Goal: Information Seeking & Learning: Learn about a topic

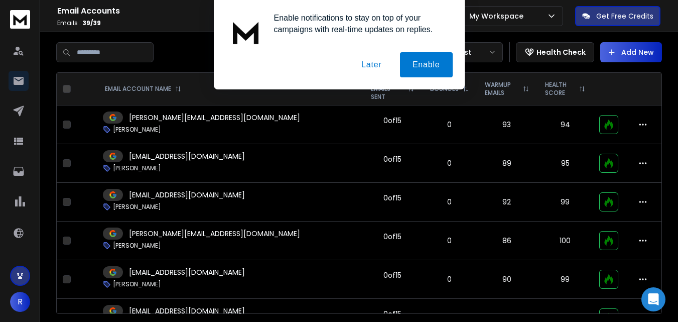
click at [377, 73] on button "Later" at bounding box center [371, 64] width 45 height 25
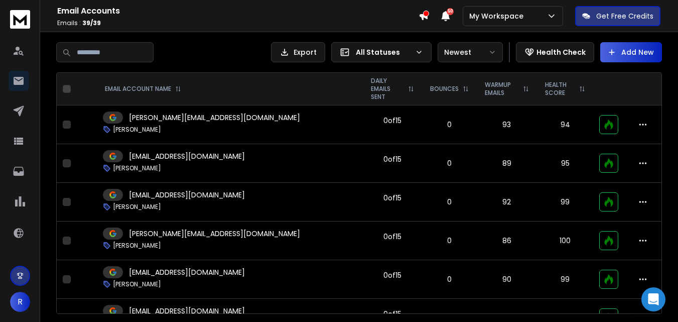
click at [411, 50] on p "All Statuses" at bounding box center [383, 52] width 55 height 10
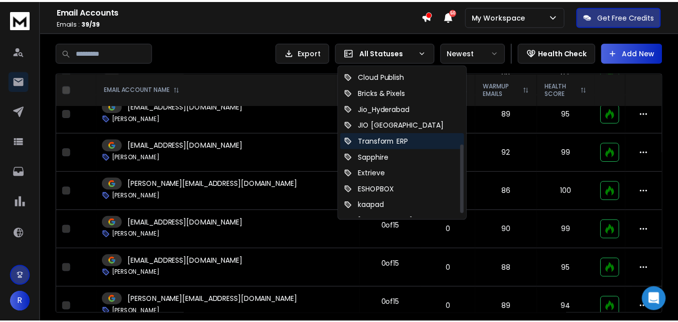
scroll to position [175, 0]
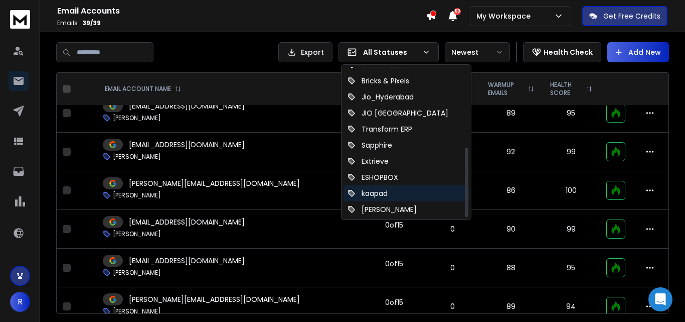
click at [398, 190] on div "kaapad" at bounding box center [406, 193] width 125 height 16
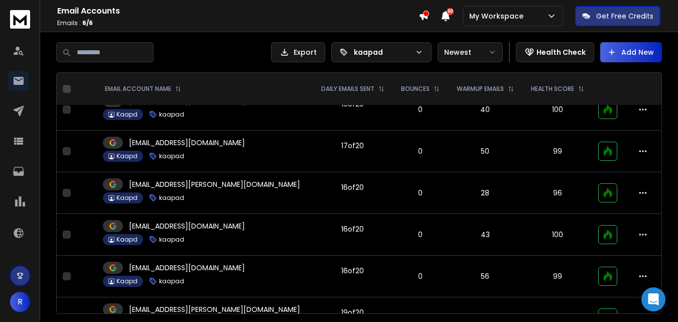
scroll to position [0, 0]
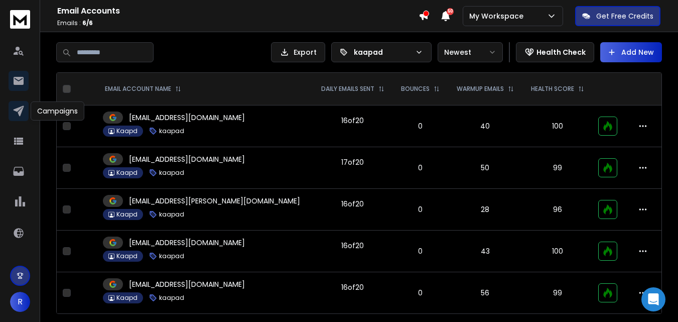
click at [19, 108] on icon at bounding box center [18, 110] width 11 height 11
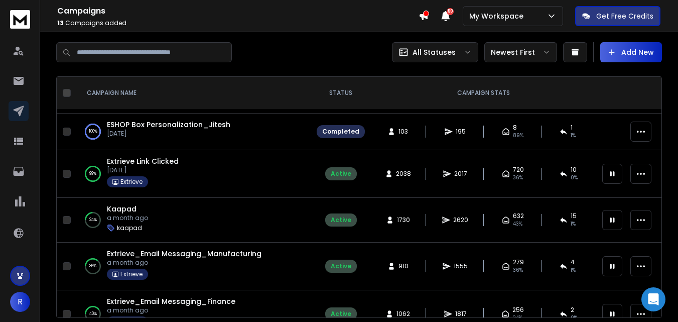
scroll to position [50, 0]
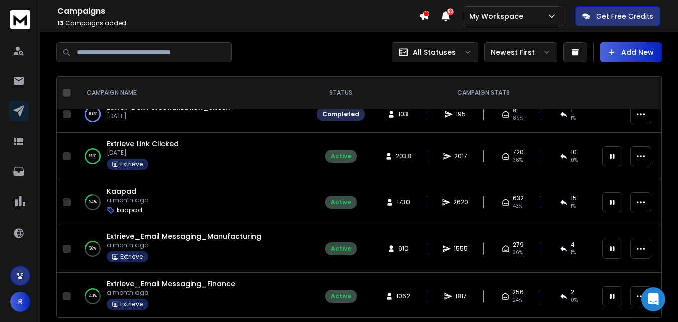
click at [134, 186] on td "24 % Kaapad a month ago kaapad" at bounding box center [193, 202] width 236 height 45
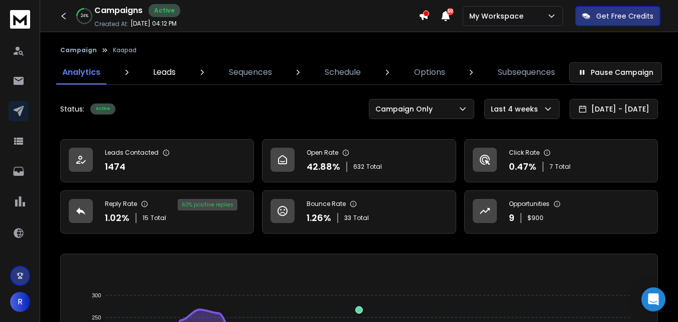
click at [167, 72] on p "Leads" at bounding box center [164, 72] width 23 height 12
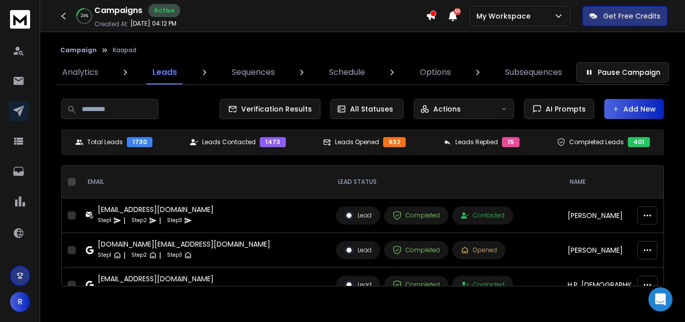
click at [140, 143] on div "1730" at bounding box center [140, 142] width 26 height 10
copy div "1730"
click at [87, 67] on p "Analytics" at bounding box center [80, 72] width 36 height 12
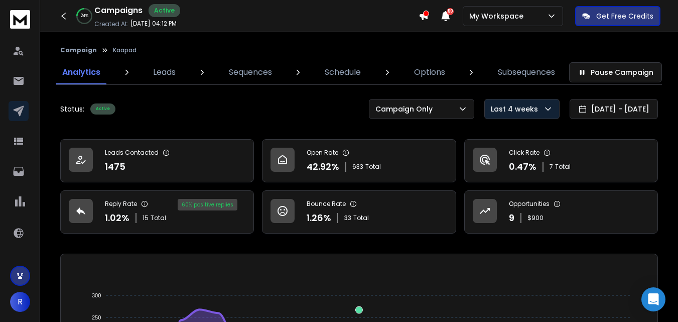
click at [543, 104] on icon "button" at bounding box center [548, 109] width 10 height 10
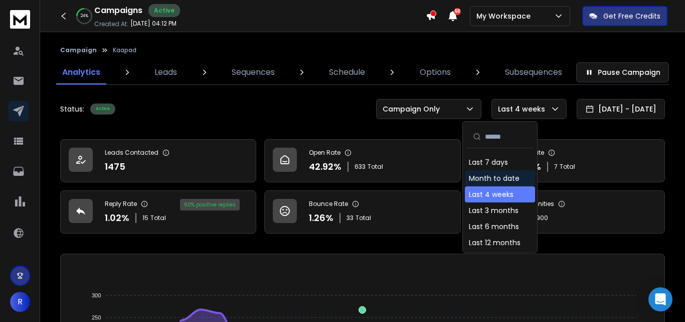
click at [490, 178] on div "Month to date" at bounding box center [494, 178] width 51 height 10
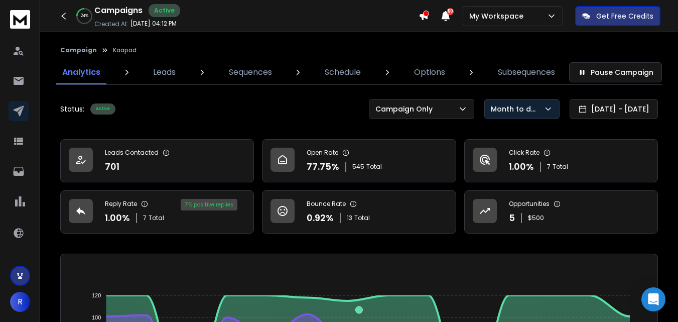
click at [491, 107] on p "Month to date" at bounding box center [517, 109] width 53 height 10
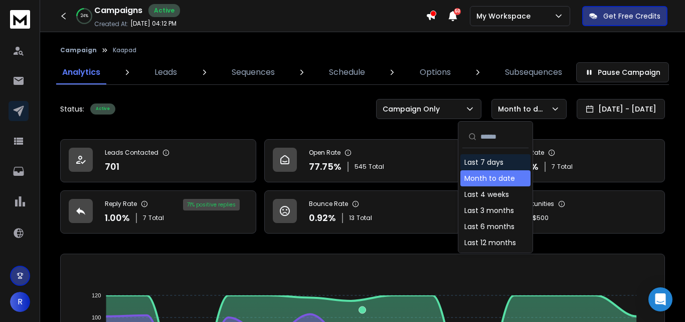
click at [497, 155] on div "Last 7 days" at bounding box center [496, 162] width 70 height 16
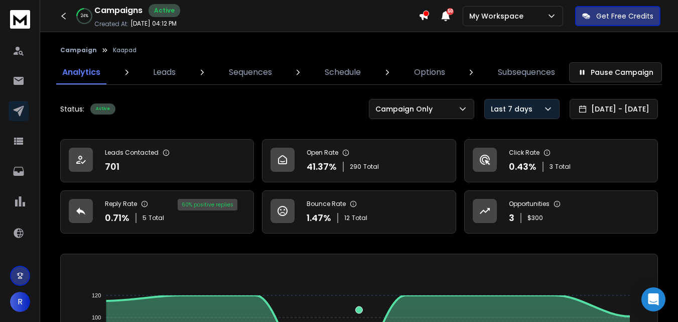
click at [484, 117] on button "Last 7 days" at bounding box center [521, 109] width 75 height 20
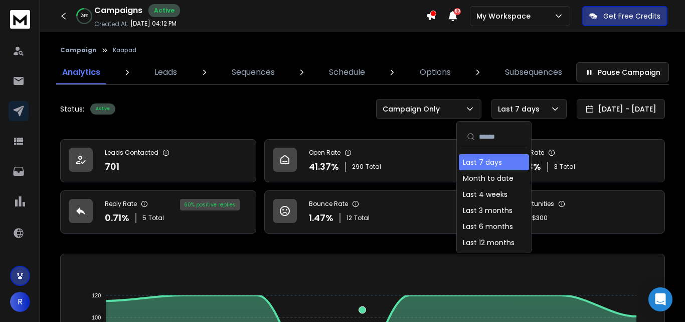
click at [492, 140] on input "text" at bounding box center [500, 136] width 42 height 22
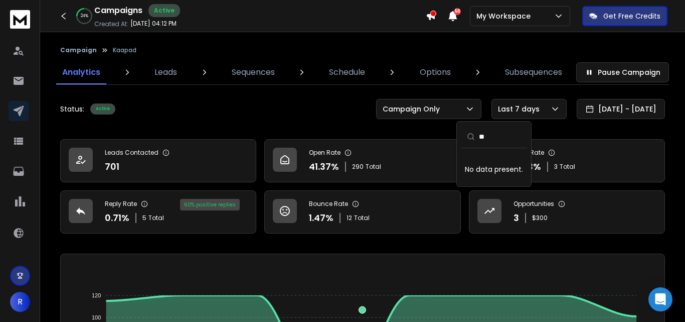
type input "*"
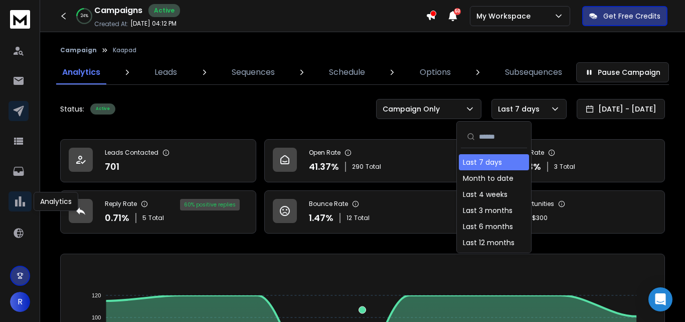
click at [25, 204] on icon at bounding box center [20, 201] width 15 height 15
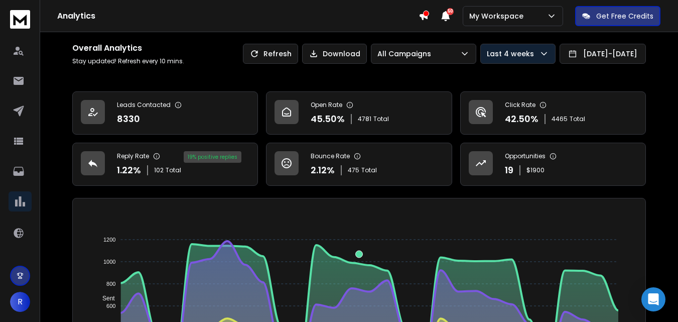
click at [487, 51] on p "Last 4 weeks" at bounding box center [512, 54] width 51 height 10
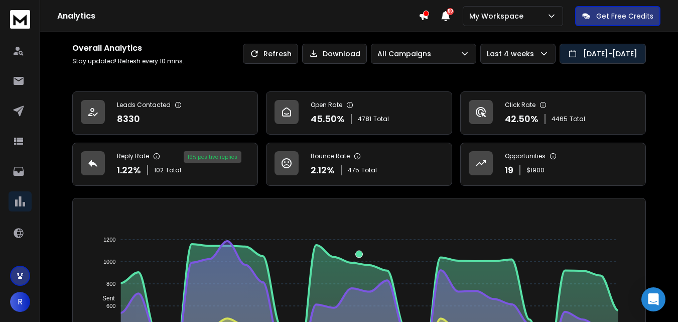
click at [589, 47] on button "[DATE] - [DATE]" at bounding box center [602, 54] width 86 height 20
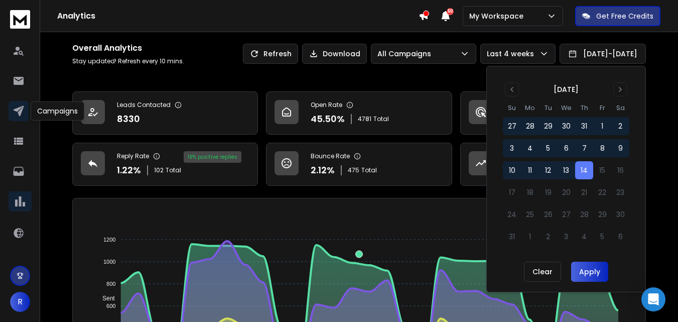
click at [19, 105] on icon at bounding box center [19, 111] width 12 height 12
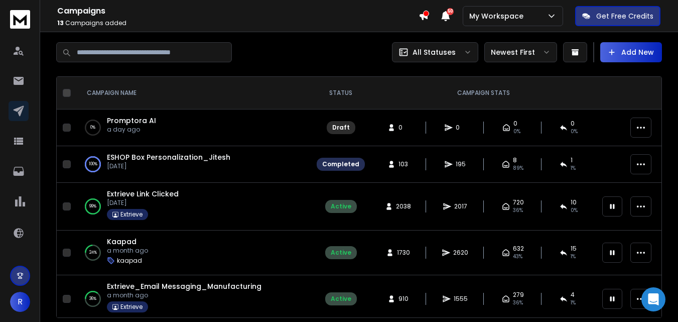
click at [135, 240] on span "Kaapad" at bounding box center [122, 241] width 30 height 10
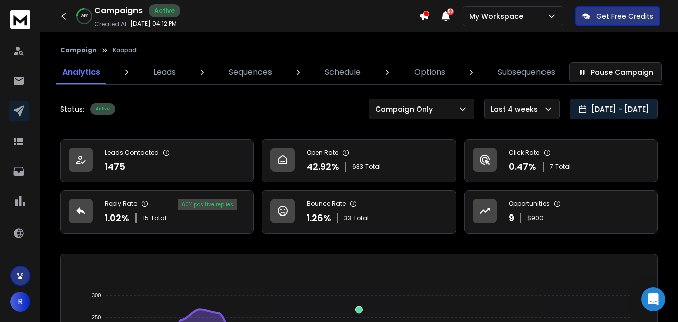
click at [578, 110] on button "[DATE] - [DATE]" at bounding box center [614, 109] width 88 height 20
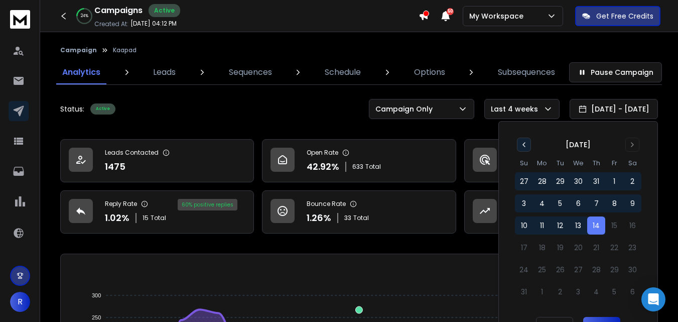
click at [525, 143] on icon "Go to previous month" at bounding box center [524, 144] width 8 height 8
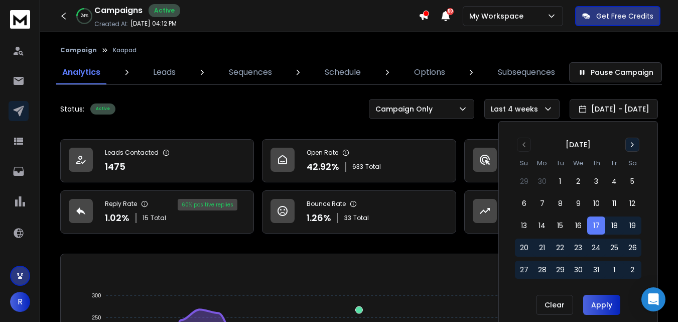
click at [630, 148] on icon "Go to next month" at bounding box center [632, 144] width 8 height 8
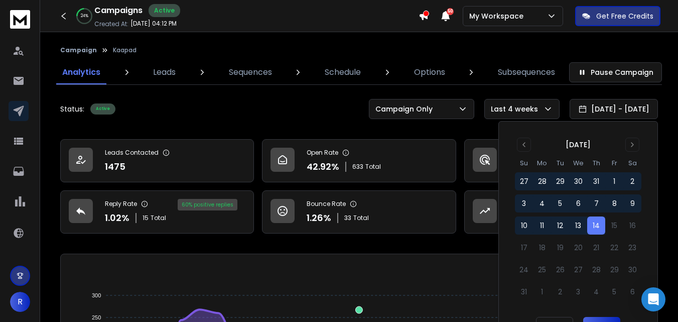
click at [560, 271] on td "26" at bounding box center [560, 269] width 18 height 18
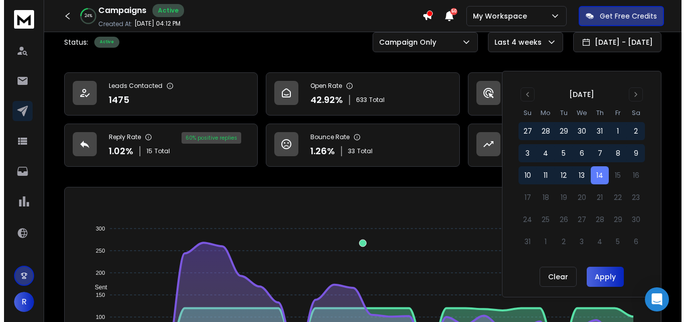
scroll to position [50, 0]
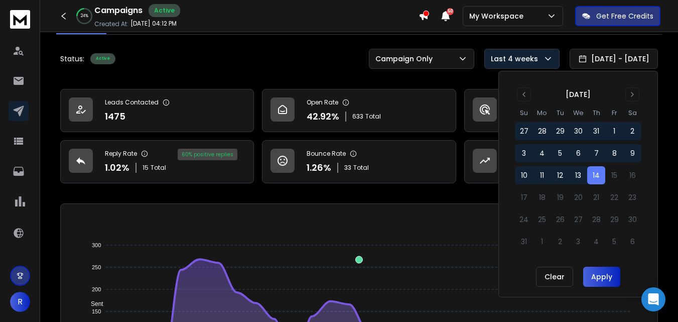
click at [500, 58] on p "Last 4 weeks" at bounding box center [516, 59] width 51 height 10
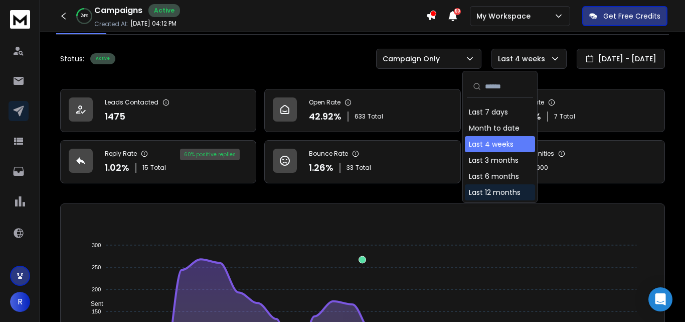
click at [505, 185] on div "Last 12 months" at bounding box center [500, 192] width 70 height 16
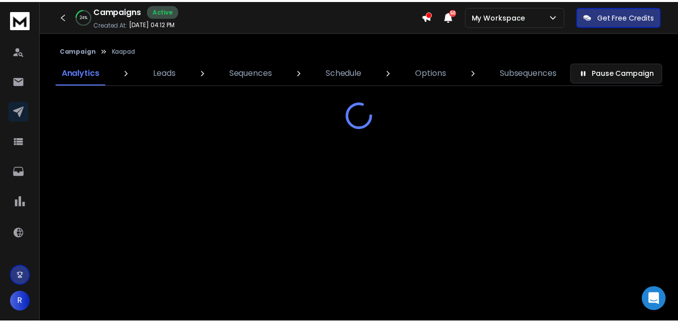
scroll to position [0, 0]
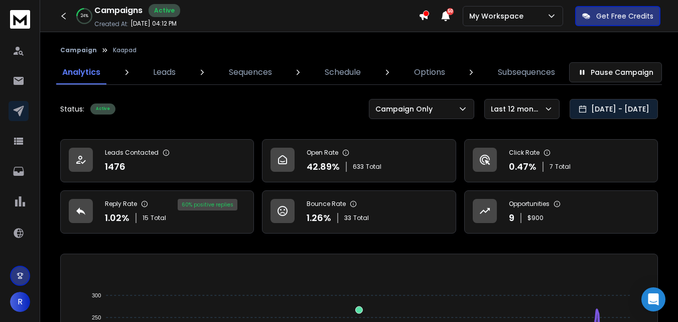
click at [618, 112] on button "[DATE] - [DATE]" at bounding box center [614, 109] width 88 height 20
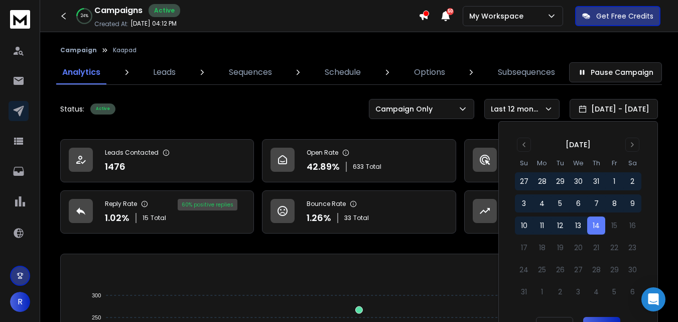
click at [561, 273] on td "26" at bounding box center [560, 269] width 18 height 18
click at [564, 268] on td "26" at bounding box center [560, 269] width 18 height 18
click at [526, 147] on icon "Go to previous month" at bounding box center [524, 144] width 8 height 8
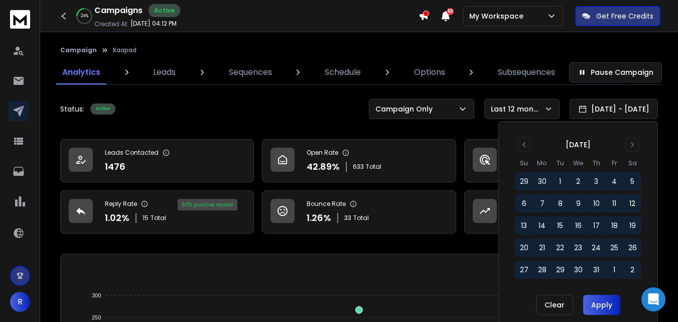
click at [635, 248] on button "26" at bounding box center [632, 247] width 18 height 18
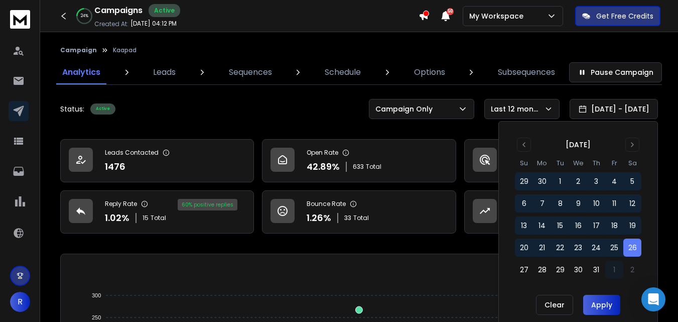
click at [611, 263] on button "1" at bounding box center [614, 269] width 18 height 18
click at [636, 244] on button "26" at bounding box center [632, 247] width 18 height 18
click at [612, 264] on button "1" at bounding box center [614, 269] width 18 height 18
click at [637, 250] on button "26" at bounding box center [632, 247] width 18 height 18
click at [612, 271] on button "1" at bounding box center [614, 269] width 18 height 18
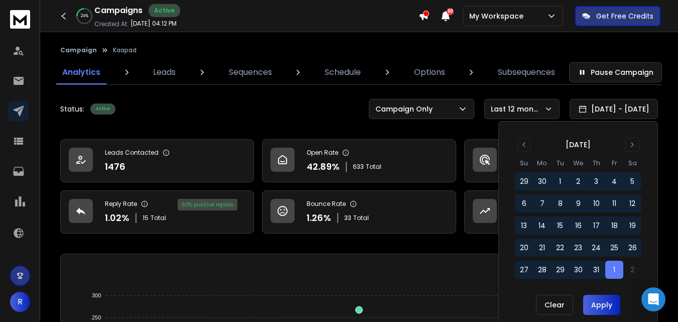
click at [612, 271] on button "1" at bounding box center [614, 269] width 18 height 18
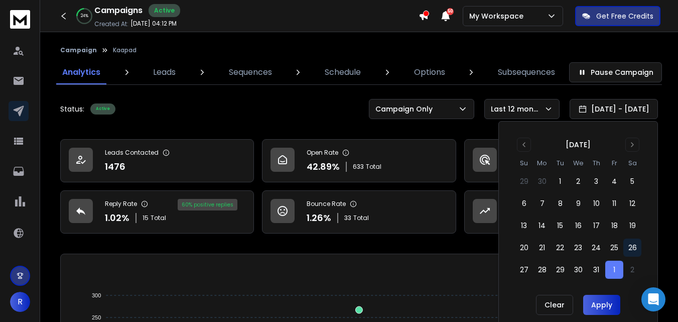
click at [631, 250] on button "26" at bounding box center [632, 247] width 18 height 18
click at [617, 271] on button "1" at bounding box center [614, 269] width 18 height 18
click at [609, 309] on button "Apply" at bounding box center [601, 305] width 37 height 20
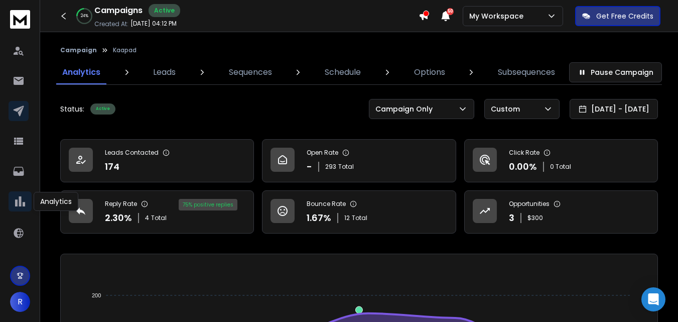
click at [21, 204] on icon at bounding box center [20, 201] width 10 height 10
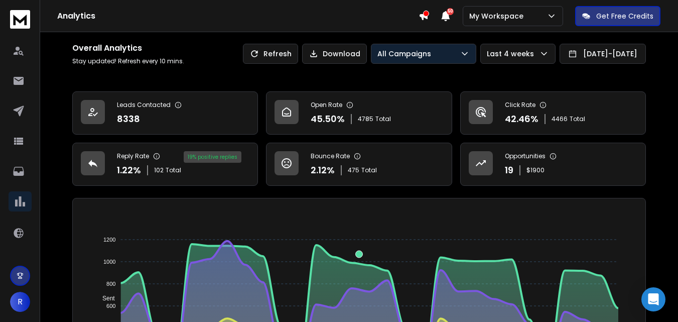
click at [391, 60] on button "All Campaigns" at bounding box center [423, 54] width 105 height 20
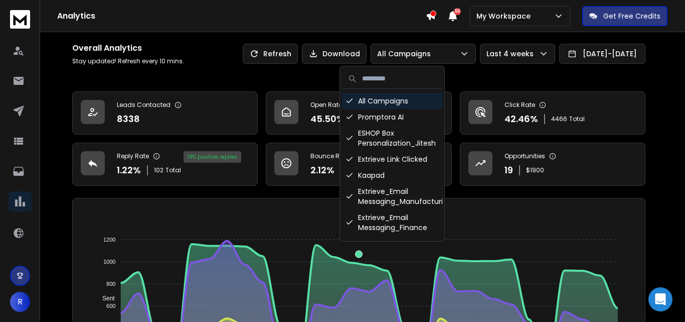
click at [388, 105] on div "All Campaigns" at bounding box center [392, 101] width 100 height 16
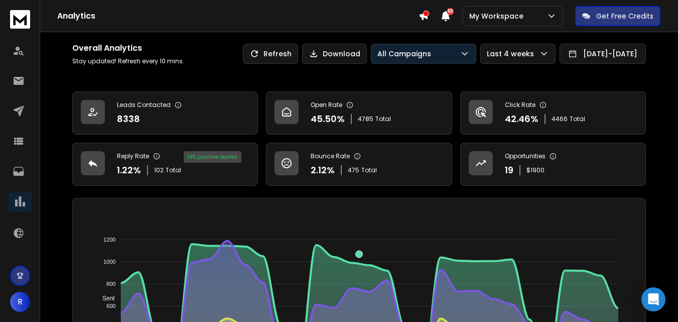
click at [386, 60] on button "All Campaigns" at bounding box center [423, 54] width 105 height 20
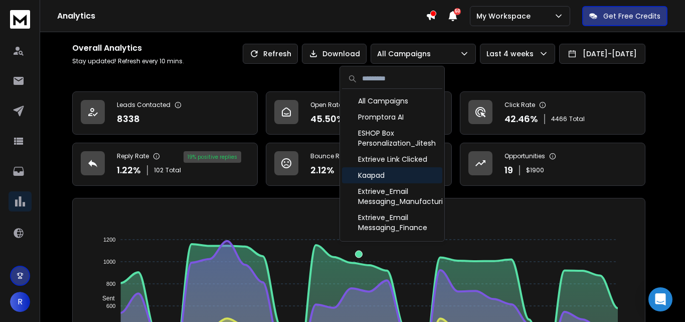
click at [376, 172] on div "Kaapad" at bounding box center [392, 175] width 100 height 16
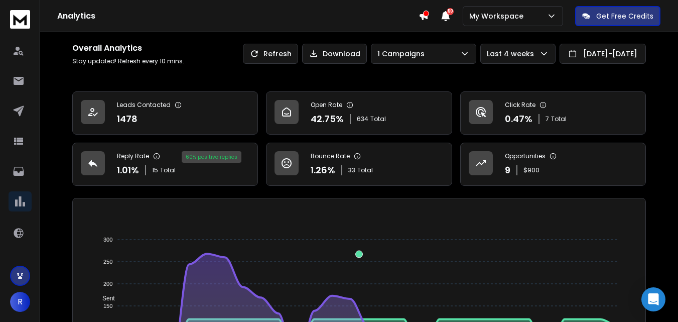
click at [586, 53] on button "[DATE] - [DATE]" at bounding box center [602, 54] width 86 height 20
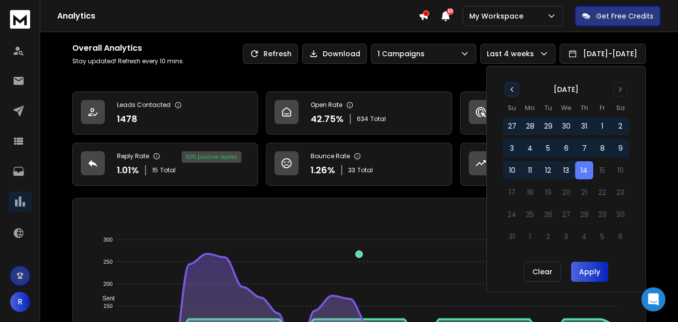
click at [510, 88] on icon "Go to previous month" at bounding box center [512, 89] width 8 height 8
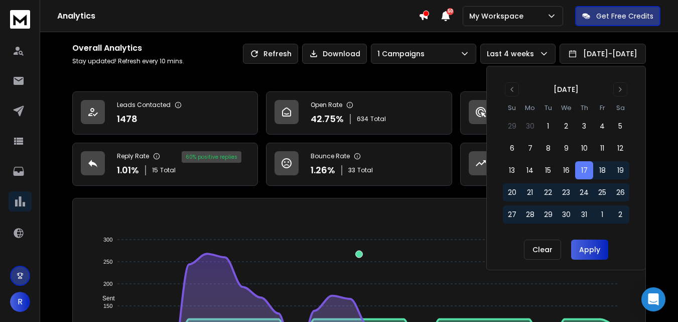
click at [617, 191] on button "26" at bounding box center [620, 192] width 18 height 18
click at [602, 215] on button "1" at bounding box center [602, 214] width 18 height 18
click at [622, 193] on button "26" at bounding box center [620, 192] width 18 height 18
click at [624, 192] on button "26" at bounding box center [620, 192] width 18 height 18
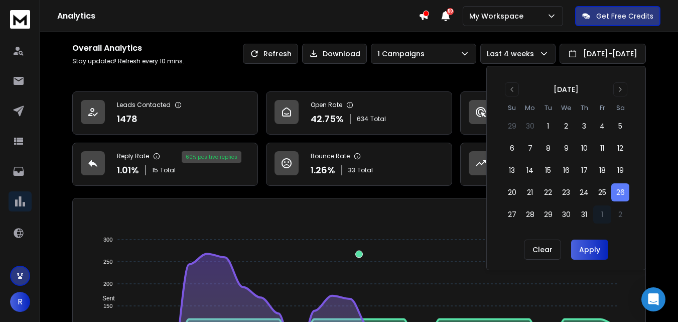
click at [599, 215] on button "1" at bounding box center [602, 214] width 18 height 18
click at [596, 253] on button "Apply" at bounding box center [589, 249] width 37 height 20
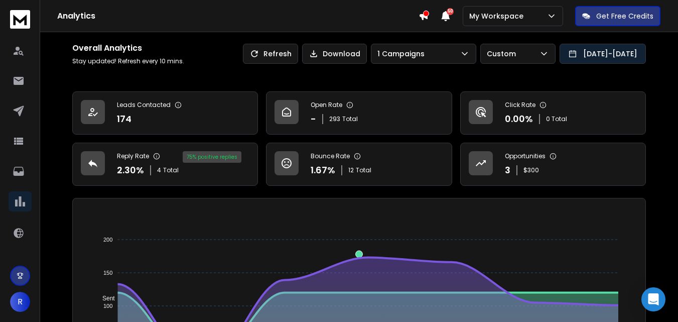
click at [569, 53] on button "[DATE] - [DATE]" at bounding box center [602, 54] width 86 height 20
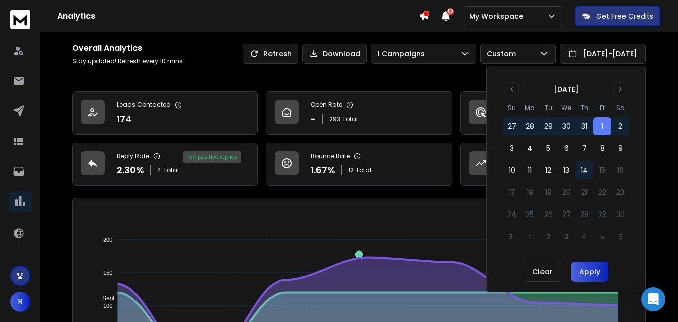
click at [624, 125] on button "2" at bounding box center [620, 126] width 18 height 18
click at [604, 147] on button "8" at bounding box center [602, 148] width 18 height 18
click at [624, 128] on button "2" at bounding box center [620, 126] width 18 height 18
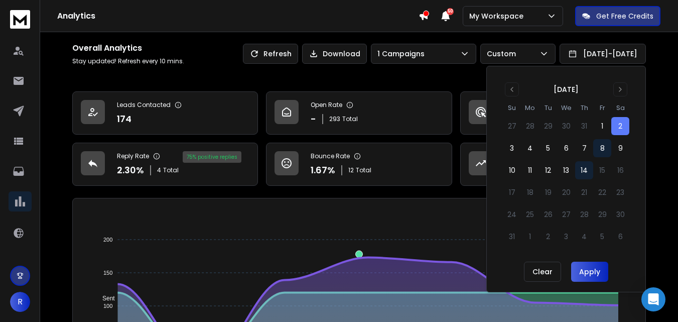
click at [605, 145] on button "8" at bounding box center [602, 148] width 18 height 18
click at [590, 272] on button "Apply" at bounding box center [589, 271] width 37 height 20
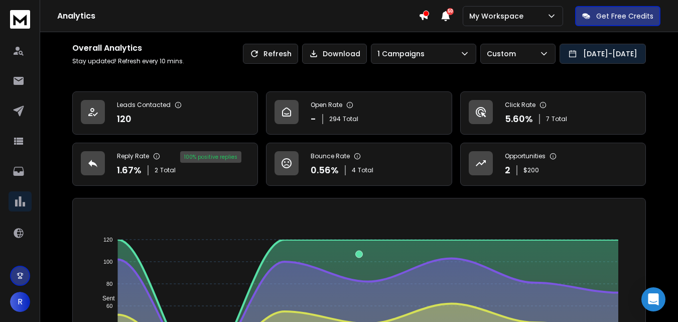
click at [575, 48] on button "[DATE] - [DATE]" at bounding box center [602, 54] width 86 height 20
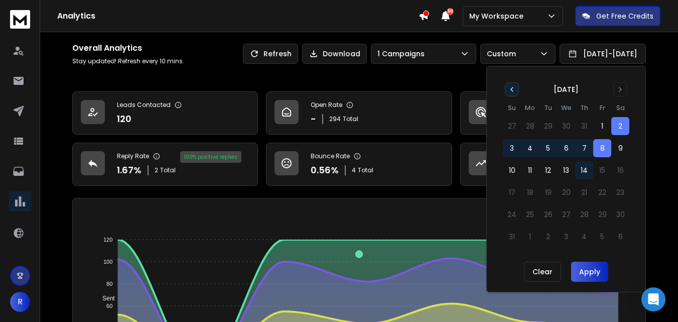
click at [509, 92] on icon "Go to previous month" at bounding box center [512, 89] width 8 height 8
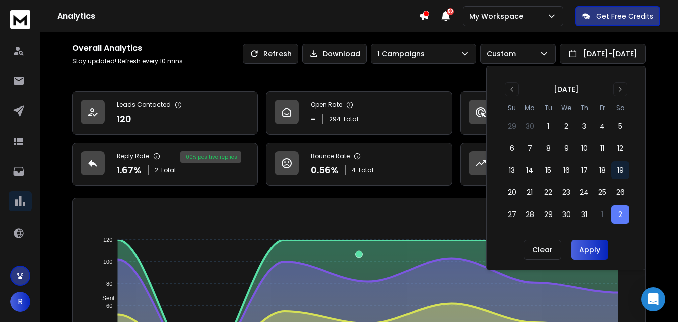
click at [626, 175] on button "19" at bounding box center [620, 170] width 18 height 18
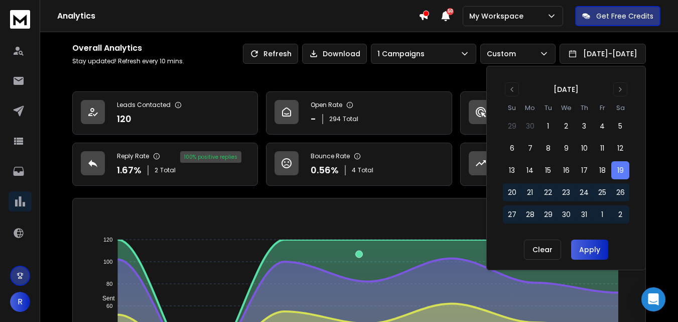
click at [607, 192] on button "25" at bounding box center [602, 192] width 18 height 18
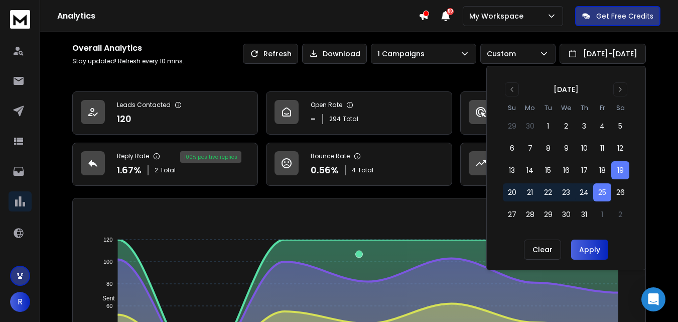
click at [600, 249] on button "Apply" at bounding box center [589, 249] width 37 height 20
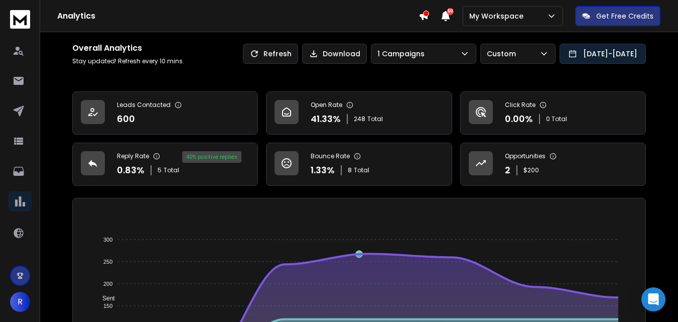
click at [568, 53] on button "[DATE] - [DATE]" at bounding box center [602, 54] width 86 height 20
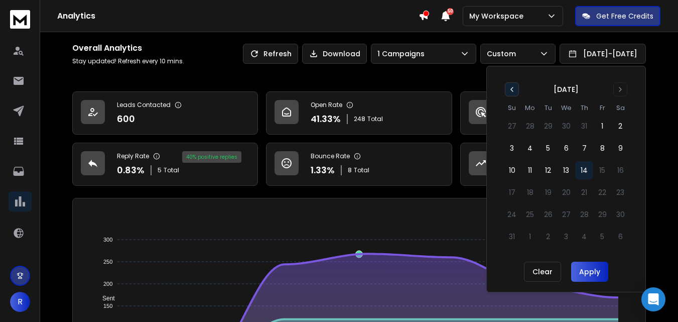
click at [515, 92] on icon "Go to previous month" at bounding box center [512, 89] width 8 height 8
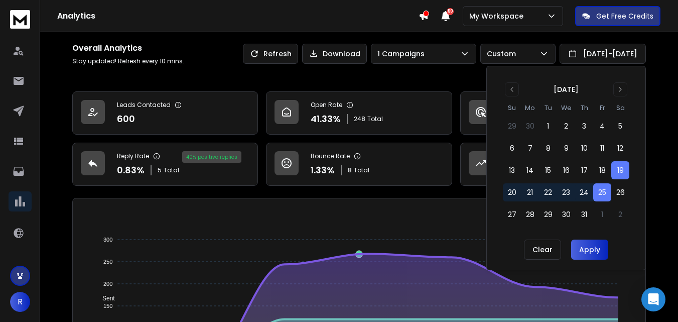
click at [410, 71] on div "Overall Analytics Stay updated! Refresh every 10 mins. Refresh Download 1 Campa…" at bounding box center [359, 56] width 574 height 29
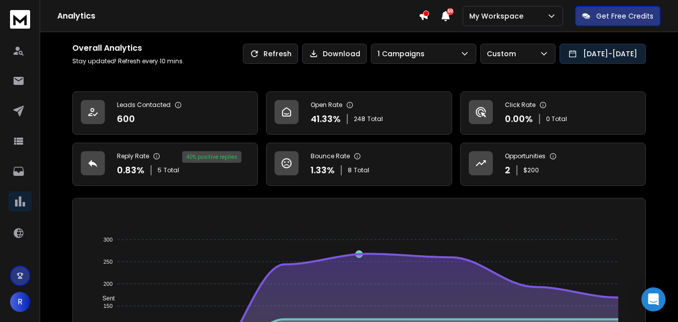
click at [627, 55] on button "[DATE] - [DATE]" at bounding box center [602, 54] width 86 height 20
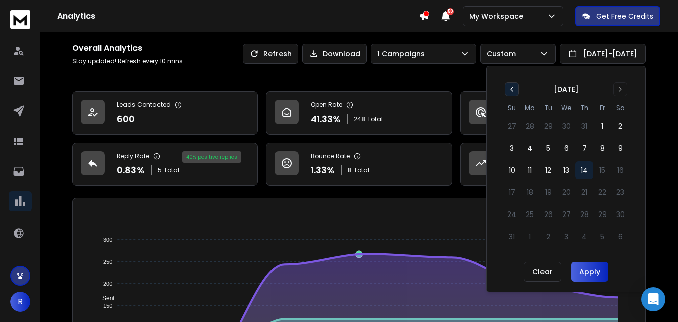
click at [508, 89] on icon "Go to previous month" at bounding box center [512, 89] width 8 height 8
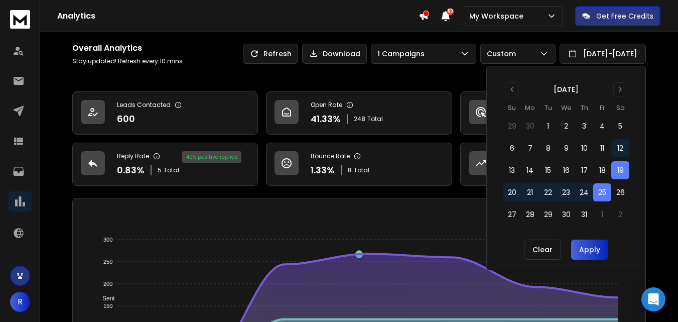
click at [621, 148] on button "12" at bounding box center [620, 148] width 18 height 18
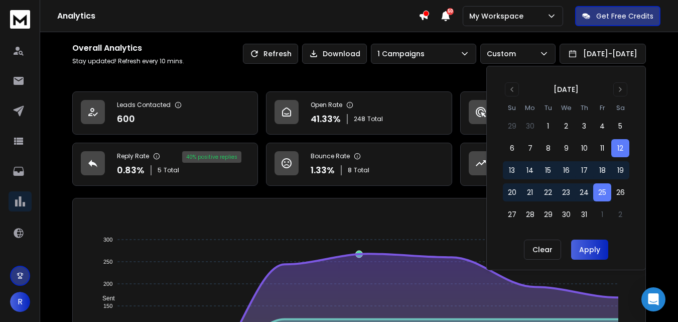
click at [603, 172] on button "18" at bounding box center [602, 170] width 18 height 18
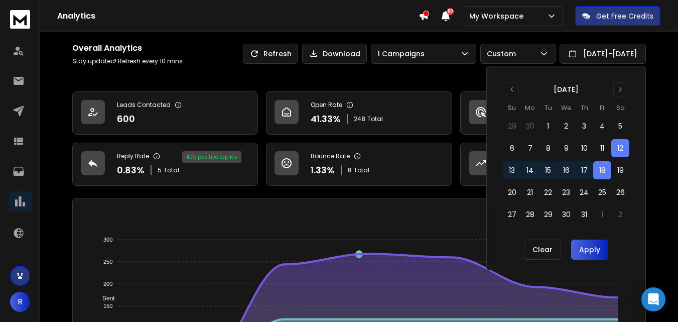
click at [595, 251] on button "Apply" at bounding box center [589, 249] width 37 height 20
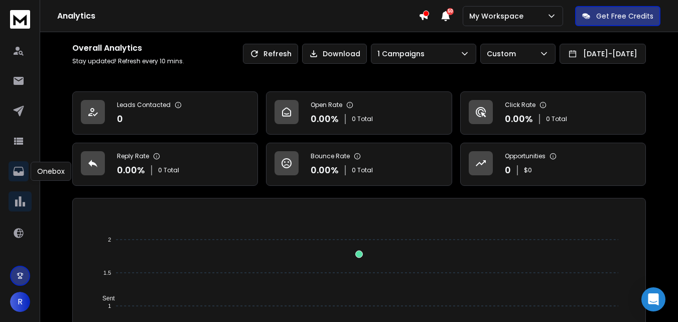
click at [19, 175] on icon at bounding box center [18, 171] width 11 height 9
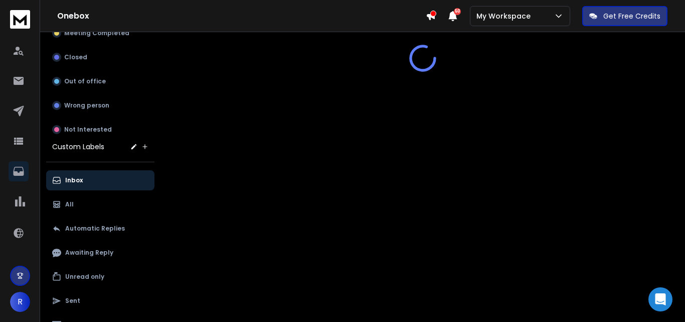
scroll to position [231, 0]
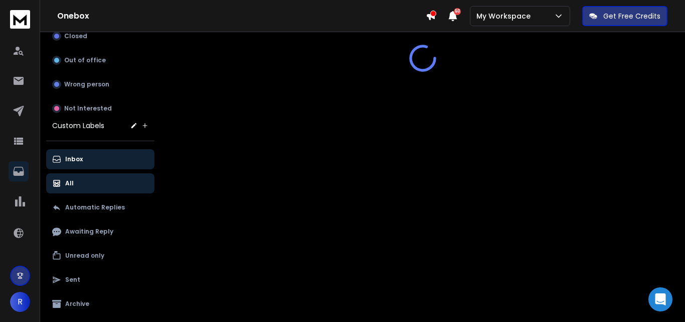
click at [65, 177] on div "All" at bounding box center [63, 183] width 22 height 12
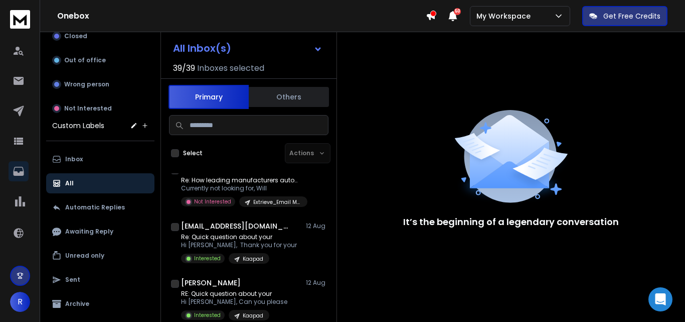
scroll to position [301, 0]
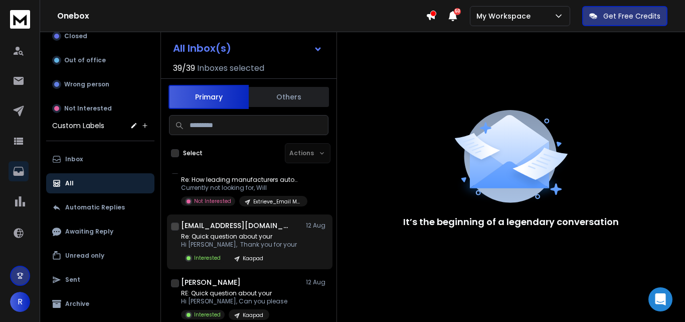
click at [282, 247] on div "Re: Quick question about your Hi [PERSON_NAME], Thank you for your Interested K…" at bounding box center [255, 247] width 148 height 31
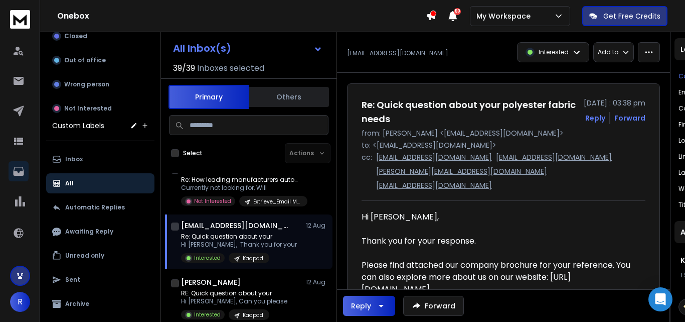
scroll to position [0, 0]
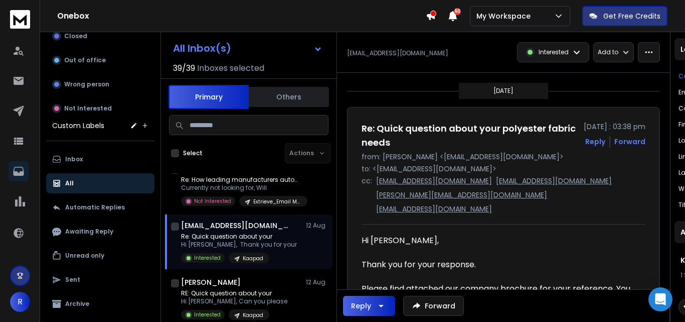
click at [382, 234] on div "Hi [PERSON_NAME]," at bounding box center [500, 240] width 276 height 12
copy div "[PERSON_NAME]"
drag, startPoint x: 377, startPoint y: 171, endPoint x: 474, endPoint y: 173, distance: 96.9
click at [474, 173] on p "to: <[EMAIL_ADDRESS][DOMAIN_NAME]>" at bounding box center [504, 169] width 284 height 10
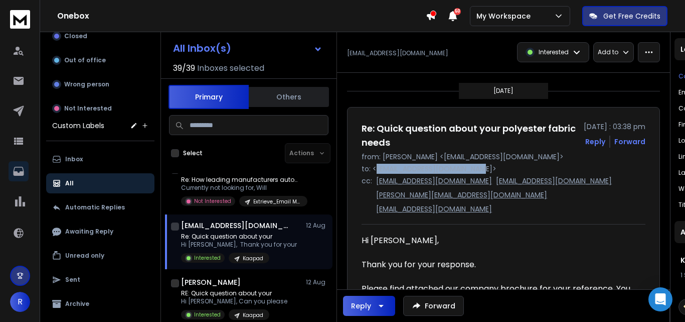
copy p "[EMAIL_ADDRESS][DOMAIN_NAME]"
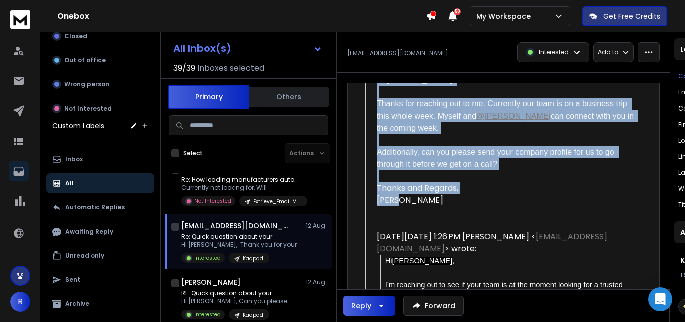
scroll to position [401, 0]
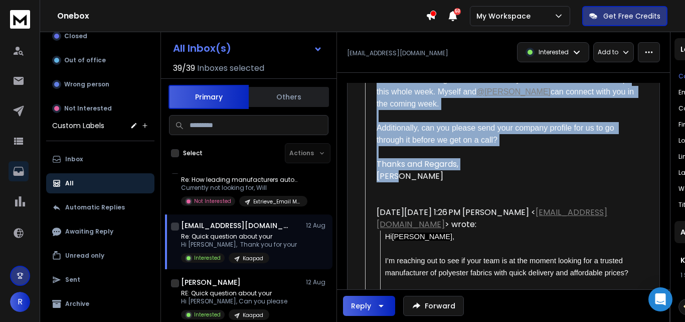
drag, startPoint x: 378, startPoint y: 155, endPoint x: 427, endPoint y: 171, distance: 51.3
click at [427, 171] on div "Hi [PERSON_NAME], Thanks for reaching out to me. Currently our team is on a bus…" at bounding box center [507, 122] width 261 height 145
copy div "Hi [PERSON_NAME], Thanks for reaching out to me. Currently our team is on a bus…"
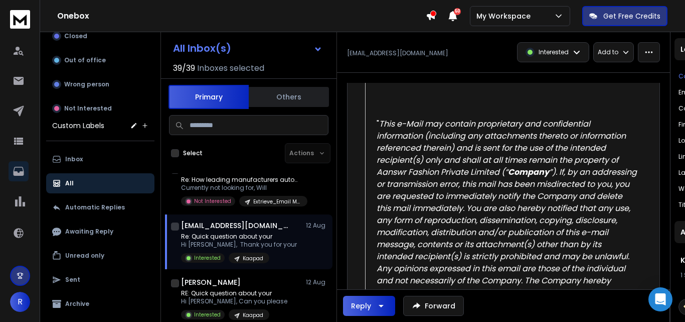
scroll to position [711, 0]
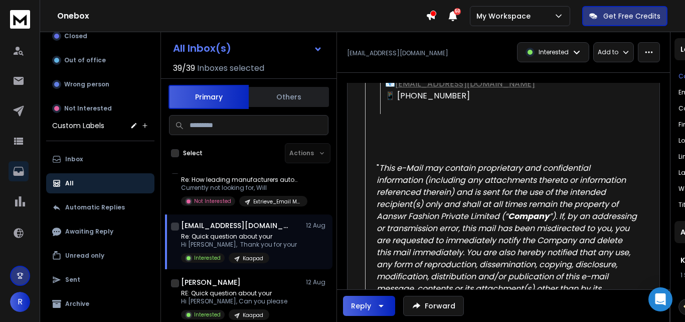
click at [556, 123] on div "Hi [PERSON_NAME], Thanks for reaching out to me. Currently our team is on a bus…" at bounding box center [501, 60] width 272 height 638
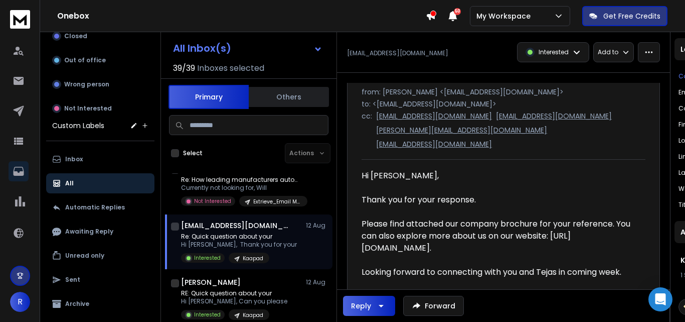
scroll to position [8, 0]
